Goal: Task Accomplishment & Management: Manage account settings

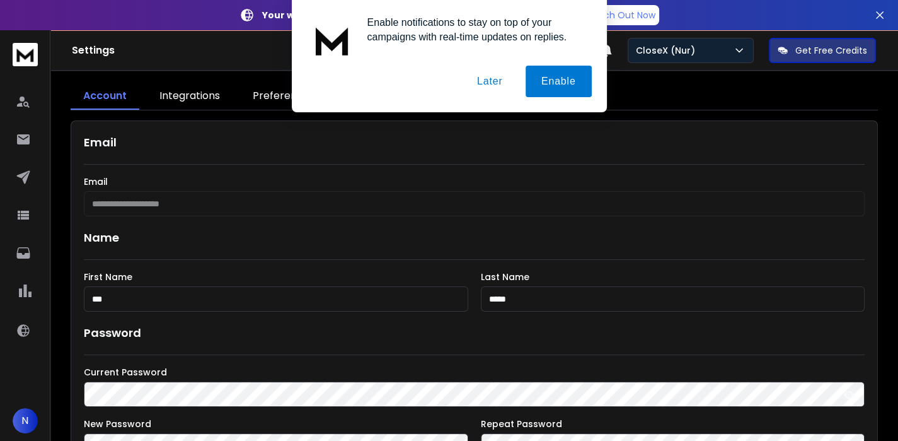
click at [684, 51] on div "Enable notifications to stay on top of your campaigns with real-time updates on…" at bounding box center [449, 56] width 898 height 112
click at [484, 86] on button "Later" at bounding box center [489, 82] width 57 height 32
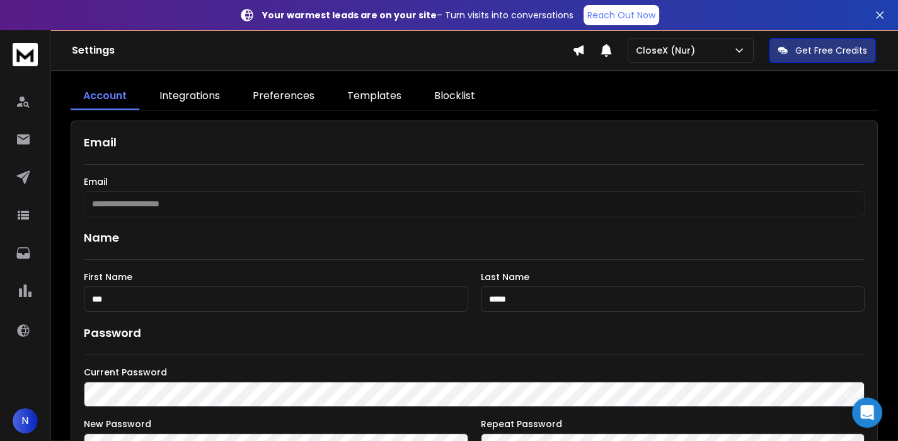
click at [391, 54] on h1 "Settings" at bounding box center [322, 50] width 500 height 15
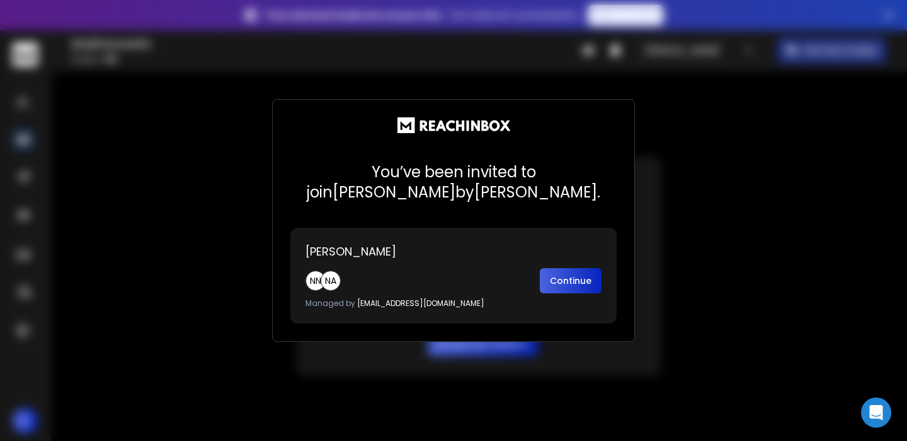
click at [572, 273] on button "Continue" at bounding box center [571, 280] width 62 height 25
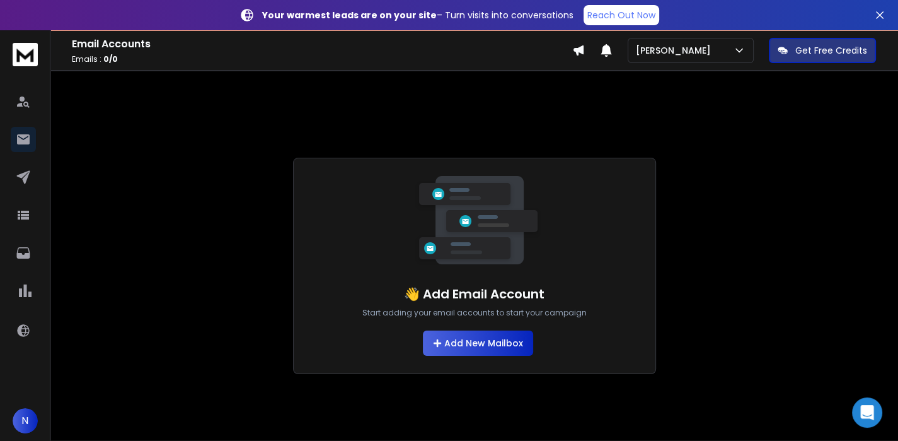
click at [705, 141] on div "👋 Add Email Account Start adding your email accounts to start your campaign Add…" at bounding box center [474, 265] width 807 height 365
click at [731, 47] on div "Akram Mahmood" at bounding box center [691, 50] width 110 height 13
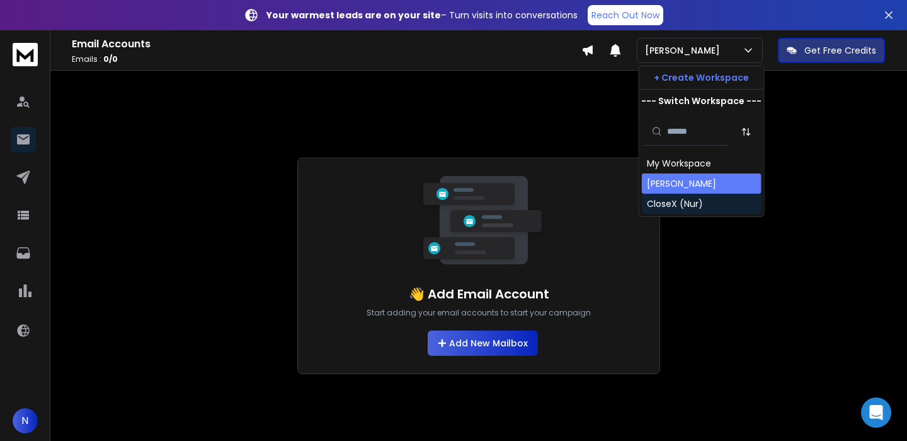
click at [681, 202] on div "CloseX (Nur)" at bounding box center [675, 203] width 56 height 13
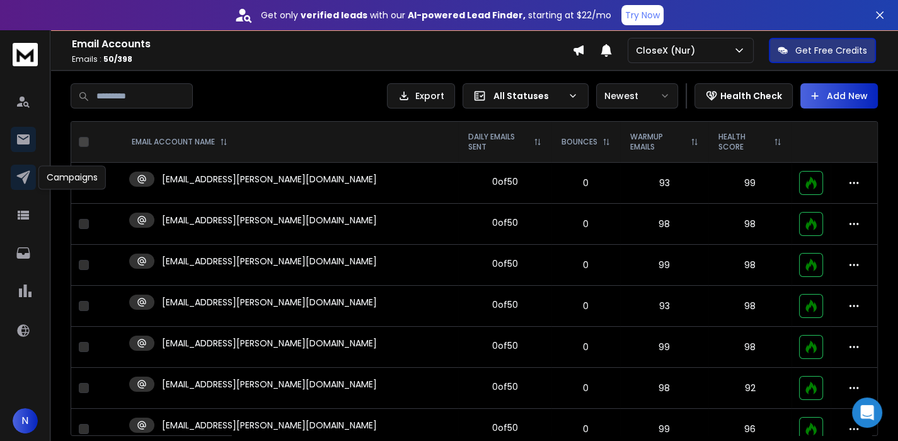
click at [28, 178] on icon at bounding box center [23, 177] width 15 height 15
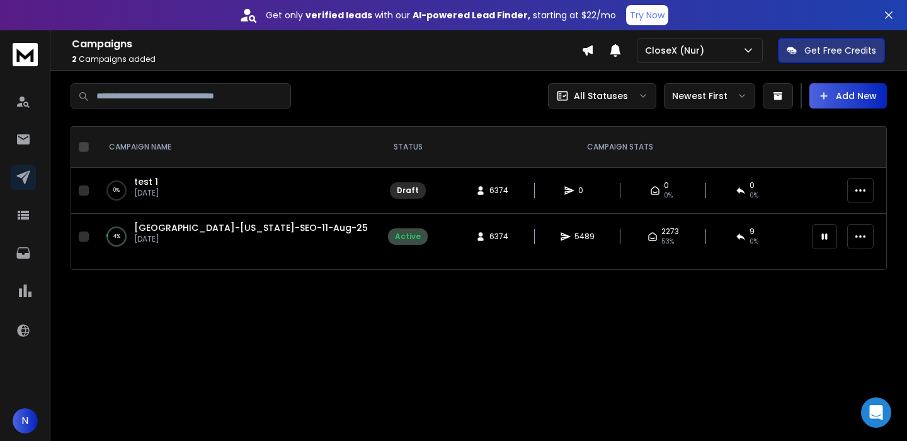
click at [404, 57] on p "2 Campaigns added" at bounding box center [327, 59] width 510 height 10
click at [569, 289] on div "Get only verified leads with our AI-powered Lead Finder, starting at $22/mo Try…" at bounding box center [453, 220] width 907 height 441
